Goal: Task Accomplishment & Management: Manage account settings

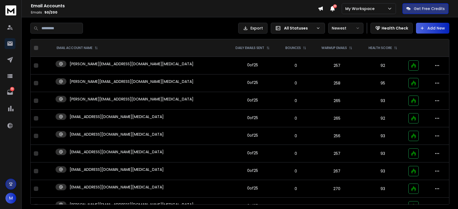
scroll to position [1, 0]
click at [227, 110] on td "0 of 25" at bounding box center [252, 117] width 51 height 14
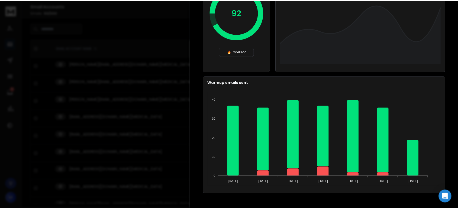
scroll to position [217, 0]
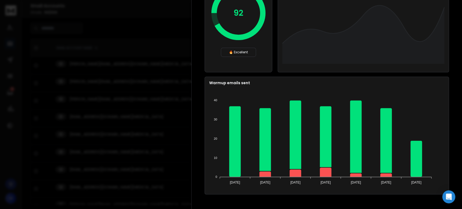
click at [164, 127] on div at bounding box center [231, 104] width 462 height 209
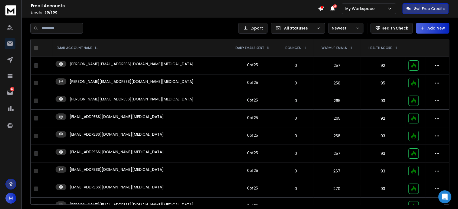
click at [114, 31] on div at bounding box center [132, 28] width 204 height 11
